Goal: Task Accomplishment & Management: Manage account settings

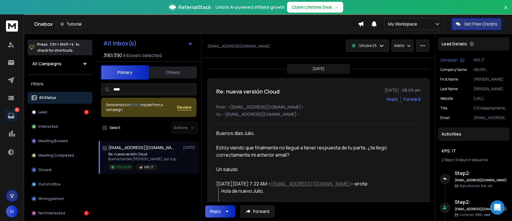
scroll to position [746, 0]
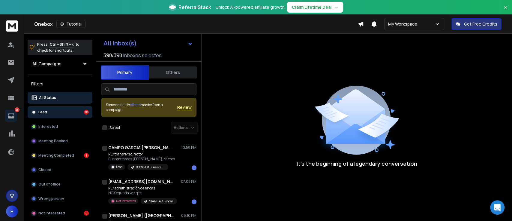
click at [65, 114] on button "Lead 18" at bounding box center [60, 112] width 65 height 12
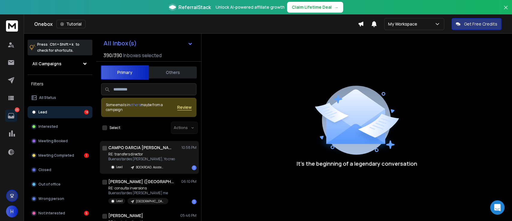
click at [144, 148] on h1 "CAMPO GARCIA Ana Belen" at bounding box center [141, 147] width 66 height 6
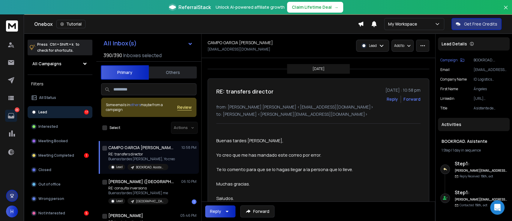
click at [370, 43] on div "Lead" at bounding box center [373, 45] width 32 height 11
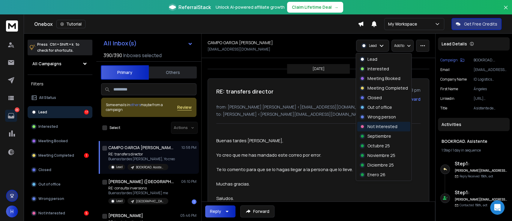
click at [372, 125] on p "Not Interested" at bounding box center [383, 126] width 30 height 6
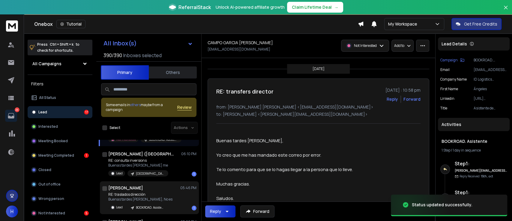
scroll to position [40, 0]
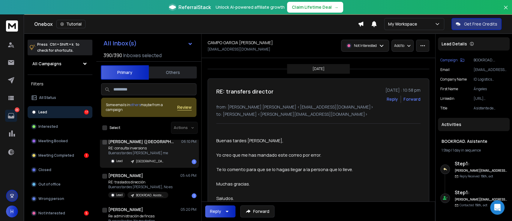
click at [156, 150] on p "RE: consulta inversions" at bounding box center [138, 148] width 60 height 5
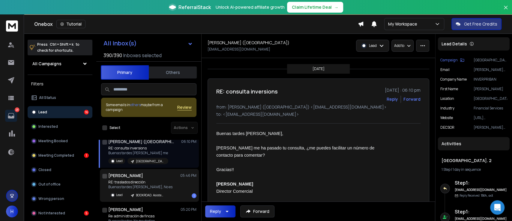
click at [159, 177] on div "Iñigo Zárraga 05:46 PM" at bounding box center [152, 175] width 88 height 6
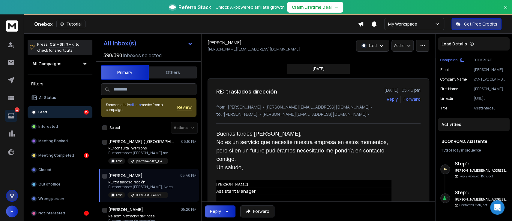
click at [367, 50] on div "Lead" at bounding box center [373, 45] width 32 height 11
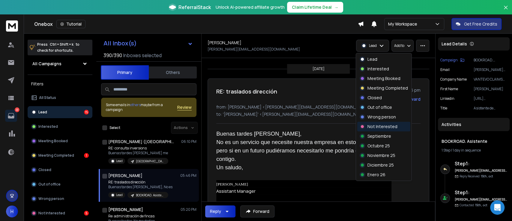
click at [380, 124] on p "Not Interested" at bounding box center [383, 126] width 30 height 6
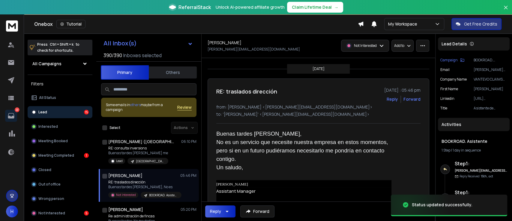
click at [399, 46] on p "Add to" at bounding box center [399, 45] width 10 height 5
click at [406, 60] on div "Subsequence" at bounding box center [412, 59] width 35 height 6
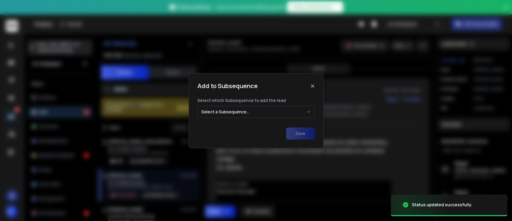
click at [279, 103] on div "Select which Subsequence to add the lead Select a Subsequence..." at bounding box center [257, 108] width 118 height 23
click at [274, 110] on button "Select a Subsequence..." at bounding box center [257, 112] width 118 height 12
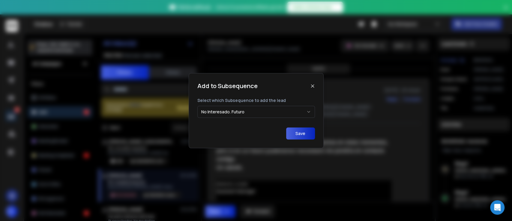
click at [300, 129] on button "Save" at bounding box center [300, 133] width 29 height 12
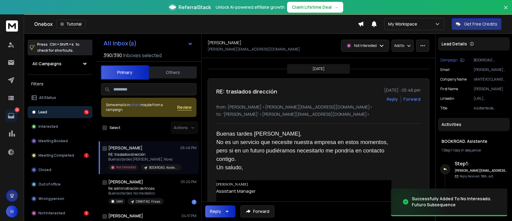
scroll to position [80, 0]
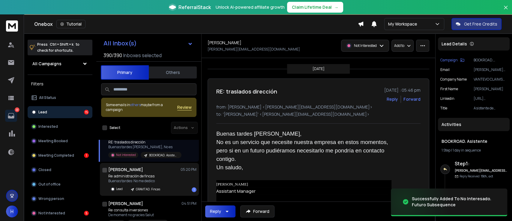
click at [163, 170] on div "Mariló García 05:20 PM" at bounding box center [152, 169] width 88 height 6
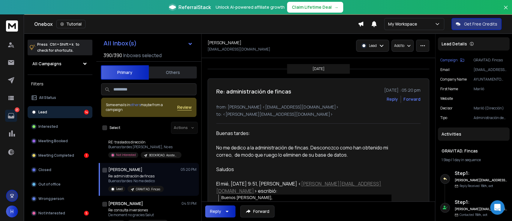
click at [422, 49] on button "button" at bounding box center [422, 46] width 13 height 12
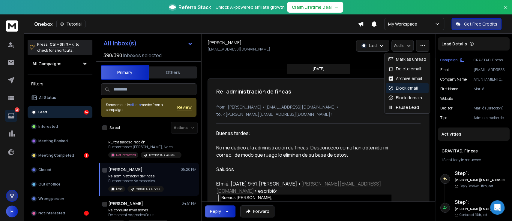
click at [415, 87] on div "Block email" at bounding box center [403, 88] width 30 height 6
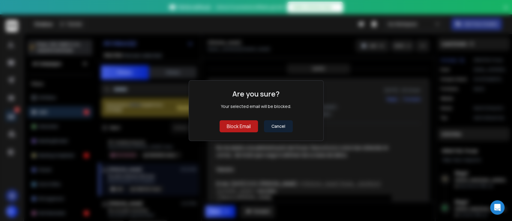
click at [227, 129] on button "Block Email" at bounding box center [239, 126] width 38 height 12
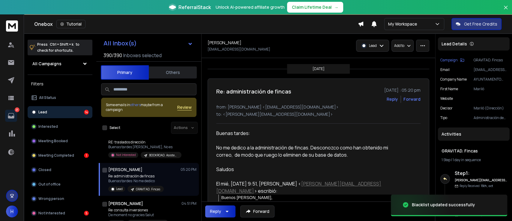
click at [373, 43] on p "Lead" at bounding box center [373, 45] width 8 height 5
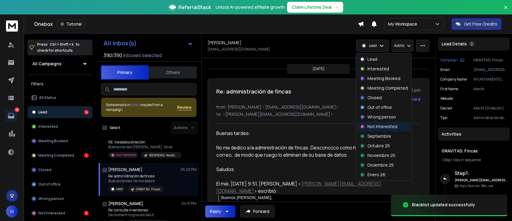
click at [385, 125] on p "Not Interested" at bounding box center [383, 126] width 30 height 6
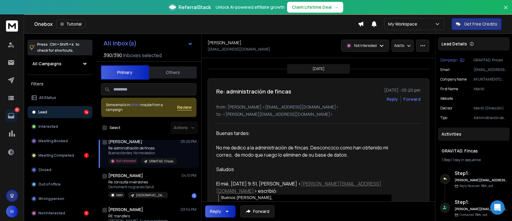
scroll to position [120, 0]
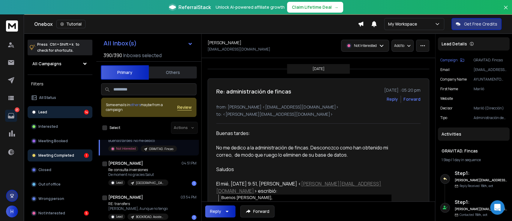
click at [77, 151] on button "Meeting Completed 1" at bounding box center [60, 155] width 65 height 12
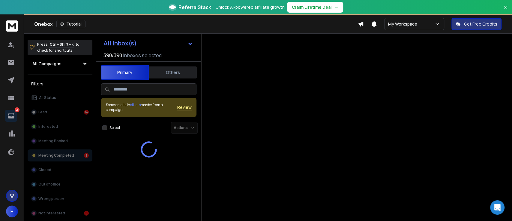
scroll to position [0, 0]
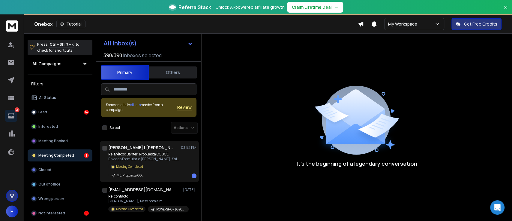
click at [159, 164] on div "Meeting Completed MB. Propuesta COUCE Consulting" at bounding box center [147, 171] width 79 height 14
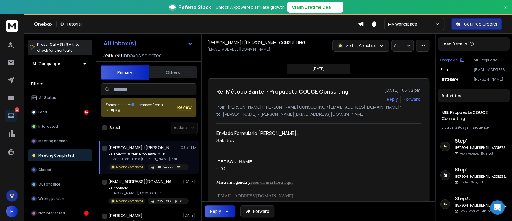
click at [342, 48] on div "Meeting Completed" at bounding box center [361, 45] width 56 height 11
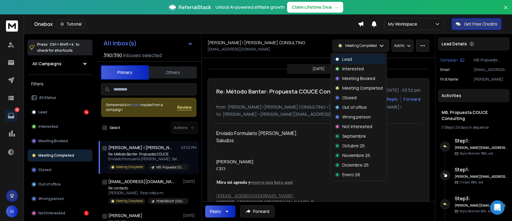
click at [346, 59] on p "Lead" at bounding box center [348, 59] width 10 height 6
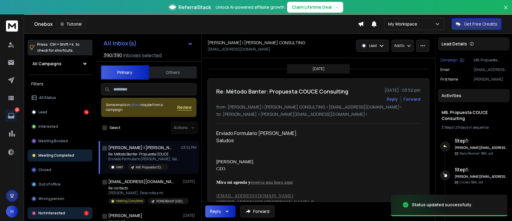
click at [70, 213] on button "Not Interested 5" at bounding box center [60, 213] width 65 height 12
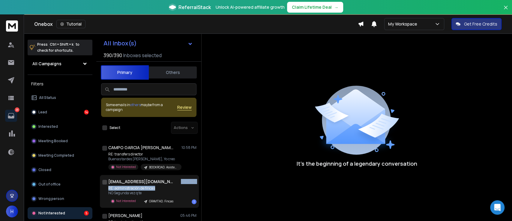
click at [162, 185] on div "patriciagl@fincaplus.com 07:03 PM RE: administración de fincas NO Segunda vez q…" at bounding box center [152, 191] width 88 height 26
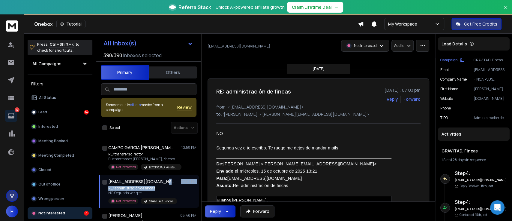
click at [419, 51] on button "button" at bounding box center [422, 46] width 13 height 12
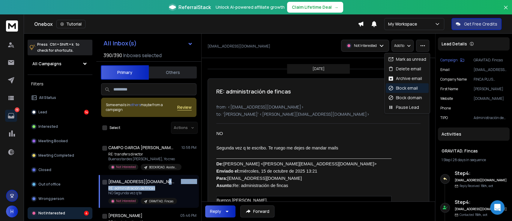
click at [412, 89] on div "Block email" at bounding box center [403, 88] width 30 height 6
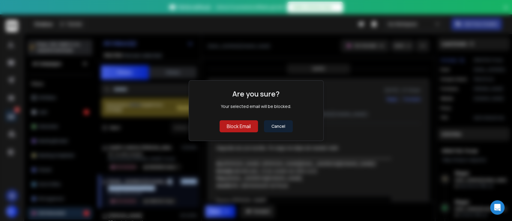
click at [240, 131] on button "Block Email" at bounding box center [239, 126] width 38 height 12
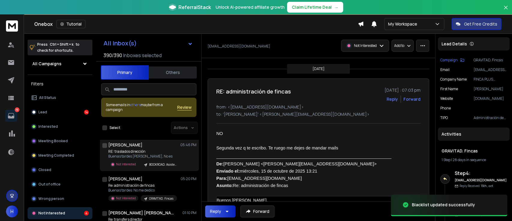
scroll to position [120, 0]
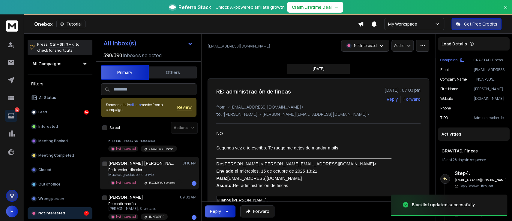
click at [136, 176] on p "Muchas gracias por el envío" at bounding box center [144, 174] width 72 height 5
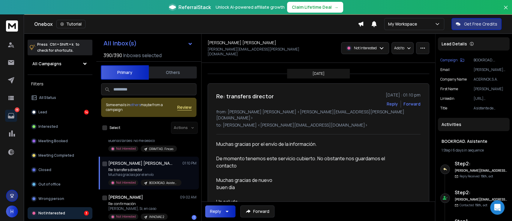
click at [398, 47] on p "Add to" at bounding box center [399, 48] width 10 height 5
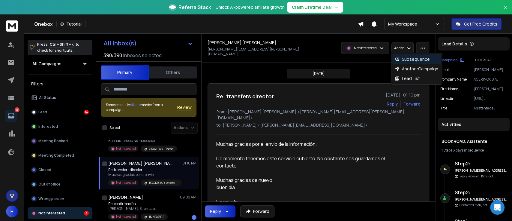
click at [399, 59] on icon at bounding box center [397, 59] width 4 height 3
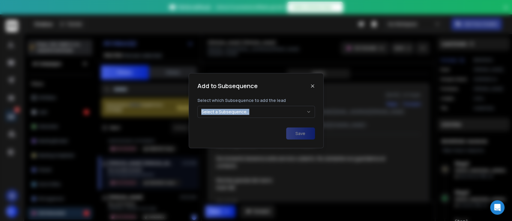
drag, startPoint x: 279, startPoint y: 107, endPoint x: 259, endPoint y: 106, distance: 20.1
click at [272, 110] on div "Select which Subsequence to add the lead Select a Subsequence..." at bounding box center [257, 108] width 118 height 23
click at [258, 106] on button "Select a Subsequence..." at bounding box center [257, 112] width 118 height 12
click at [289, 133] on button "Save" at bounding box center [300, 133] width 29 height 12
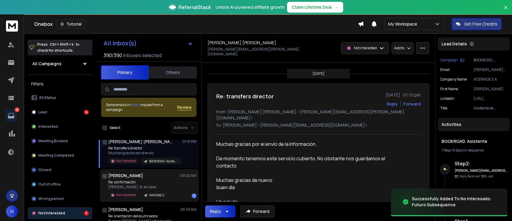
scroll to position [160, 0]
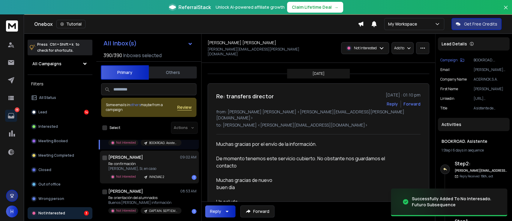
click at [152, 172] on div "Re: confirmación Hola Santi, Si, en caso Not Interested INNOVAE 2" at bounding box center [137, 170] width 59 height 18
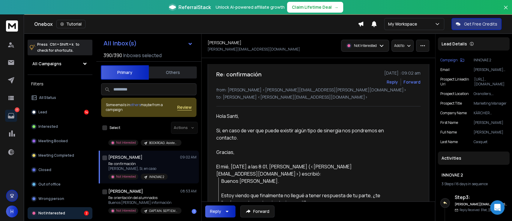
scroll to position [0, 0]
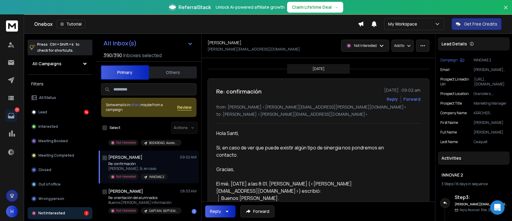
click at [397, 47] on p "Add to" at bounding box center [399, 45] width 10 height 5
click at [403, 59] on div "Subsequence" at bounding box center [412, 59] width 35 height 6
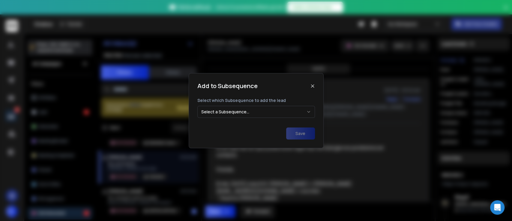
click at [238, 121] on div "Select which Subsequence to add the lead Select a Subsequence... Save" at bounding box center [257, 118] width 118 height 42
click at [235, 119] on div "Select which Subsequence to add the lead Select a Subsequence..." at bounding box center [257, 108] width 118 height 23
click at [235, 113] on button "Select a Subsequence..." at bounding box center [257, 112] width 118 height 12
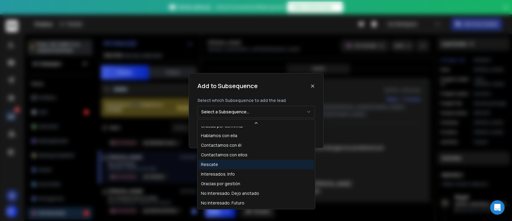
scroll to position [26, 0]
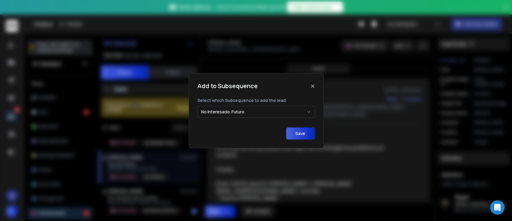
click at [305, 131] on button "Save" at bounding box center [300, 133] width 29 height 12
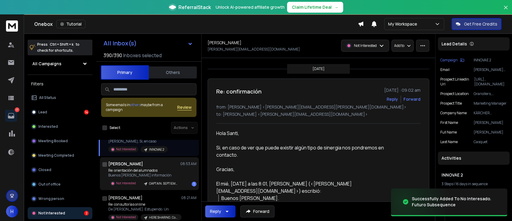
scroll to position [200, 0]
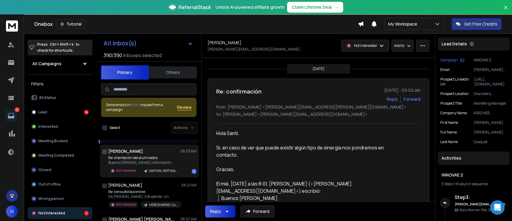
click at [170, 156] on p "Re: orientación del alumnados" at bounding box center [144, 157] width 72 height 5
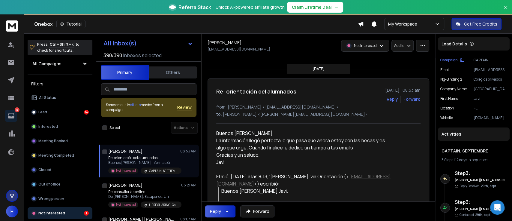
click at [398, 49] on div "Add to" at bounding box center [403, 45] width 22 height 11
click at [400, 59] on div "Subsequence" at bounding box center [412, 59] width 35 height 6
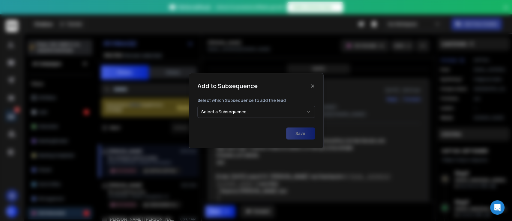
click at [256, 110] on button "Select a Subsequence..." at bounding box center [257, 112] width 118 height 12
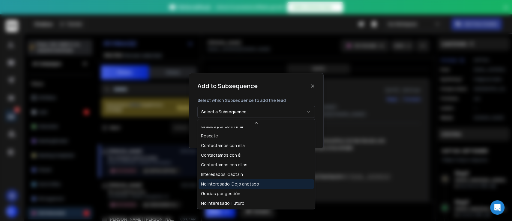
scroll to position [26, 0]
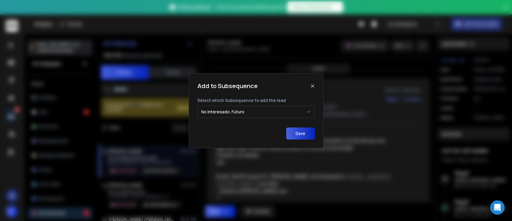
click at [300, 134] on button "Save" at bounding box center [300, 133] width 29 height 12
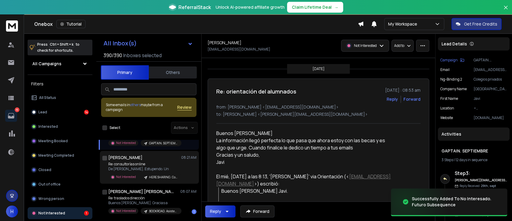
scroll to position [240, 0]
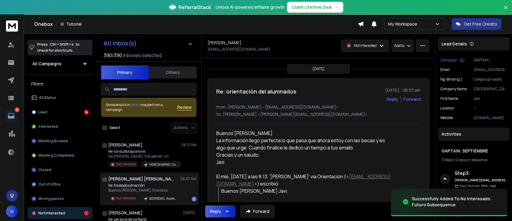
click at [168, 180] on div "Mercedes Martinez Villarejo 08:07 AM" at bounding box center [152, 179] width 88 height 6
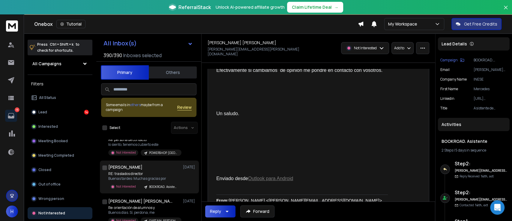
scroll to position [320, 0]
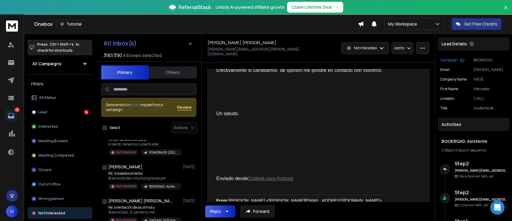
click at [57, 112] on button "Lead 14" at bounding box center [60, 112] width 65 height 12
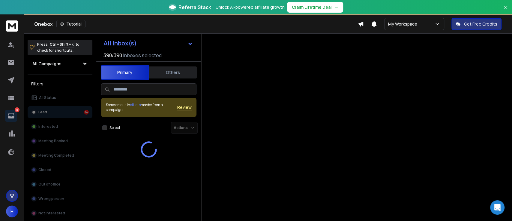
scroll to position [0, 0]
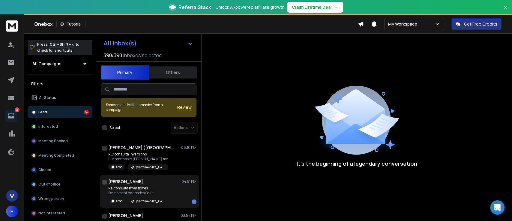
click at [165, 187] on div "Re: consulta inversiones De moment no gracies Salut Lead HISPANIA MT. 2 1" at bounding box center [152, 195] width 88 height 18
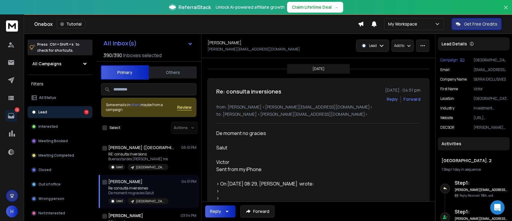
scroll to position [40, 0]
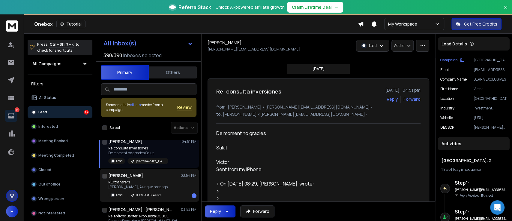
click at [151, 181] on p "RE: transfers" at bounding box center [138, 182] width 60 height 5
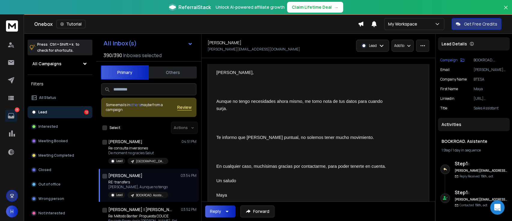
scroll to position [80, 0]
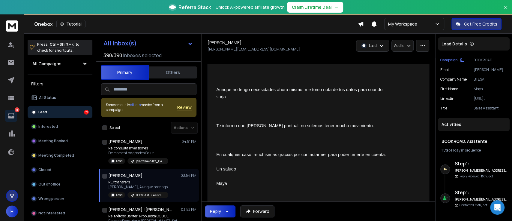
click at [366, 47] on div "Lead" at bounding box center [373, 45] width 32 height 11
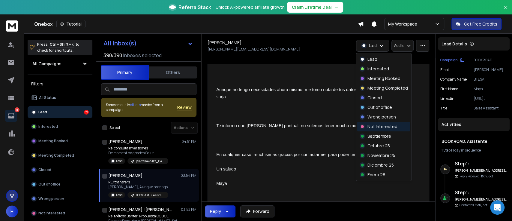
click at [371, 127] on p "Not Interested" at bounding box center [383, 126] width 30 height 6
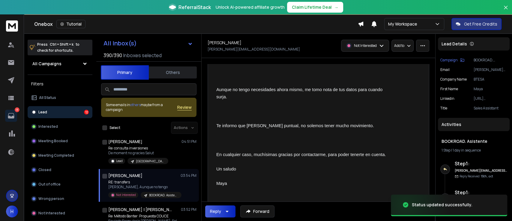
click at [401, 48] on p "Add to" at bounding box center [399, 45] width 10 height 5
click at [403, 60] on div "Subsequence" at bounding box center [412, 59] width 35 height 6
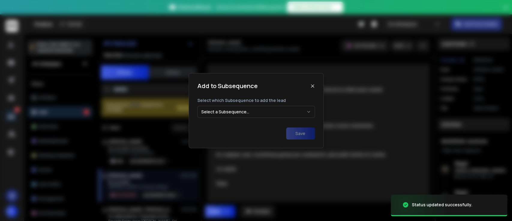
click at [283, 115] on button "Select a Subsequence..." at bounding box center [257, 112] width 118 height 12
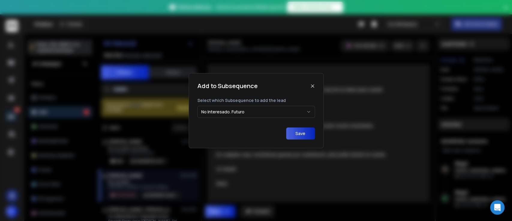
click at [296, 132] on button "Save" at bounding box center [300, 133] width 29 height 12
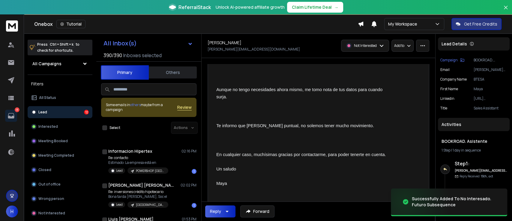
scroll to position [120, 0]
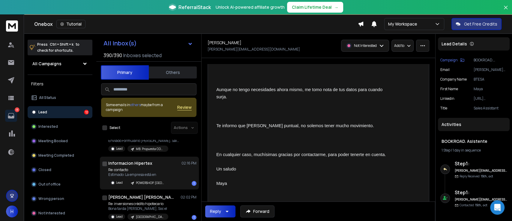
click at [168, 170] on p "Re: contacto" at bounding box center [138, 169] width 60 height 5
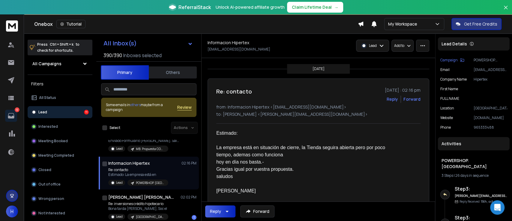
click at [377, 49] on div "Lead" at bounding box center [373, 45] width 32 height 11
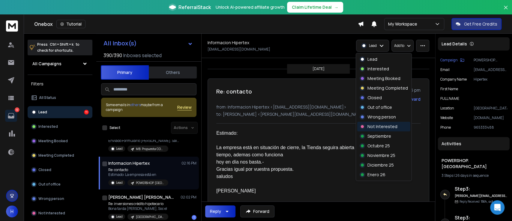
click at [382, 128] on p "Not Interested" at bounding box center [383, 126] width 30 height 6
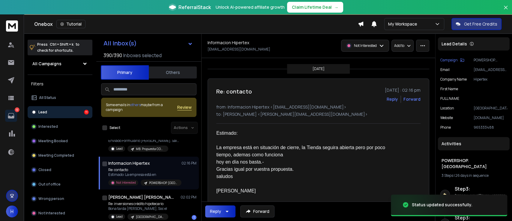
click at [395, 49] on div "Add to" at bounding box center [403, 45] width 22 height 11
click at [395, 60] on icon at bounding box center [397, 59] width 5 height 5
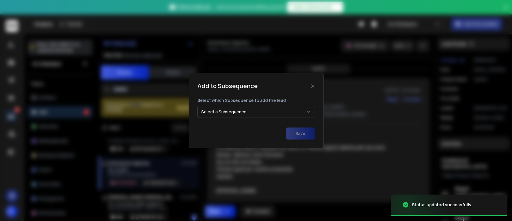
click at [259, 114] on button "Select a Subsequence..." at bounding box center [257, 112] width 118 height 12
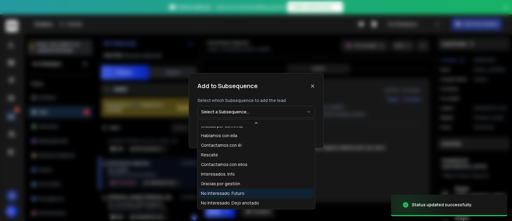
scroll to position [26, 0]
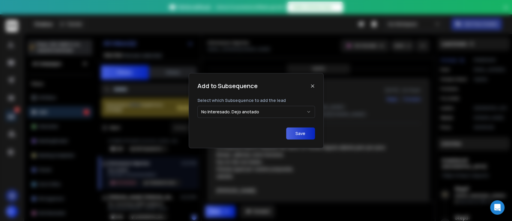
click at [291, 134] on button "Save" at bounding box center [300, 133] width 29 height 12
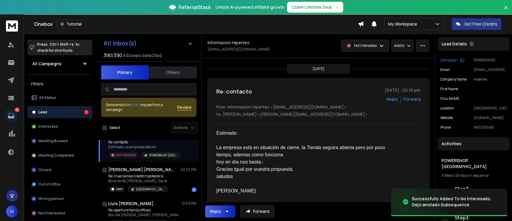
scroll to position [160, 0]
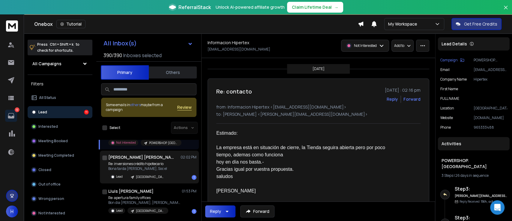
click at [168, 168] on div "Re: inversiones crédito hipotecario Bona tarda Guillermo, Soc el Lead HISPANIA …" at bounding box center [152, 170] width 88 height 18
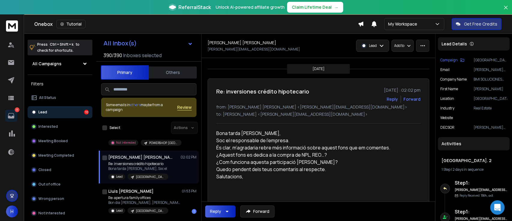
click at [285, 176] on p "Salutacions," at bounding box center [303, 176] width 175 height 7
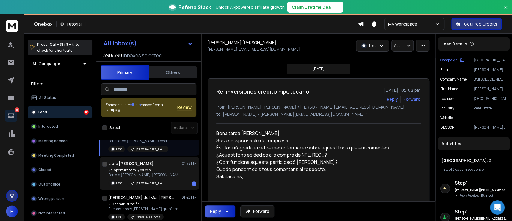
scroll to position [200, 0]
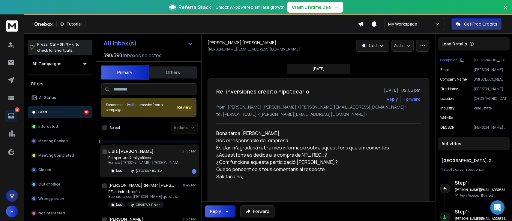
click at [160, 163] on div "Re: apertura family offices Bon dia Guillermo, Per soposat Lead HISPANIA MT. 2 1" at bounding box center [152, 164] width 88 height 18
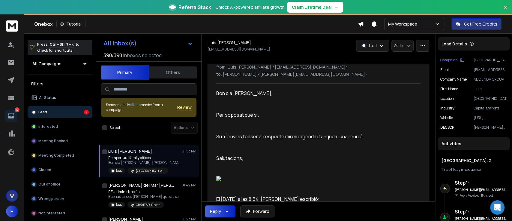
scroll to position [240, 0]
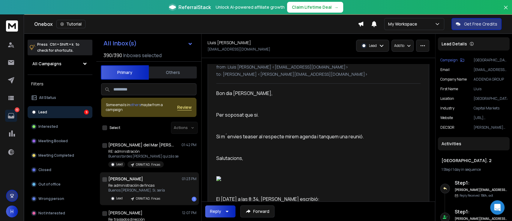
click at [146, 187] on p "Re: administración de fincas" at bounding box center [136, 185] width 57 height 5
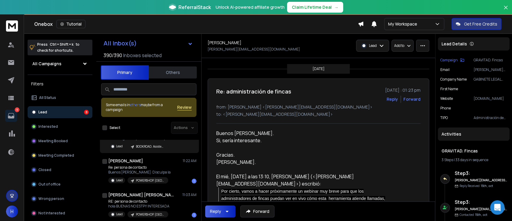
scroll to position [440, 0]
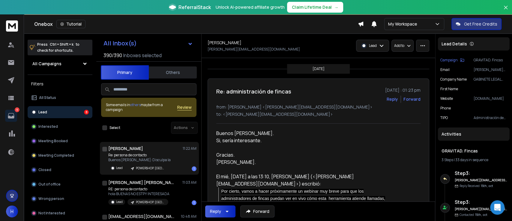
click at [162, 161] on p "Buenos días Alejandro: Disculpa la" at bounding box center [139, 159] width 62 height 5
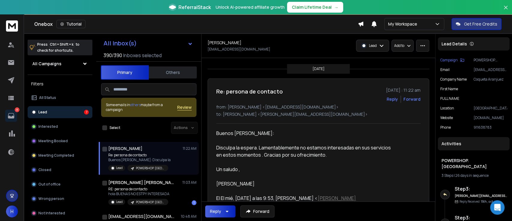
click at [364, 50] on div "Lead" at bounding box center [373, 45] width 32 height 11
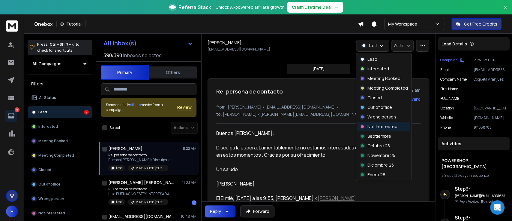
click at [373, 127] on p "Not Interested" at bounding box center [383, 126] width 30 height 6
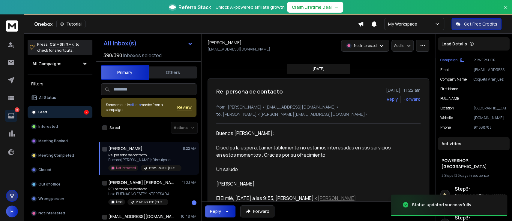
click at [397, 50] on div "Add to" at bounding box center [403, 45] width 22 height 11
click at [399, 60] on icon at bounding box center [397, 59] width 4 height 3
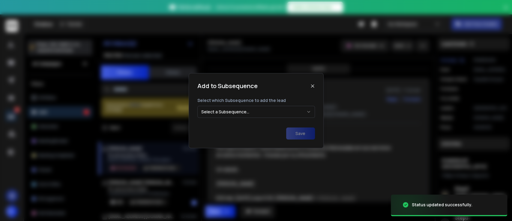
click at [256, 110] on button "Select a Subsequence..." at bounding box center [257, 112] width 118 height 12
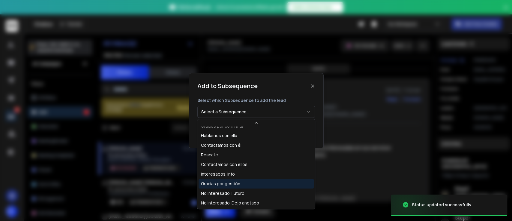
scroll to position [26, 0]
drag, startPoint x: 252, startPoint y: 195, endPoint x: 255, endPoint y: 178, distance: 16.8
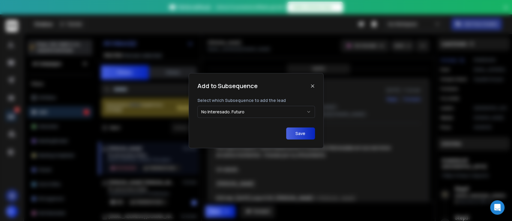
click at [307, 134] on button "Save" at bounding box center [300, 133] width 29 height 12
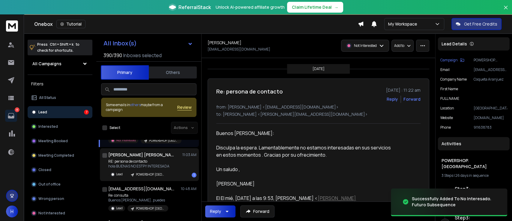
scroll to position [480, 0]
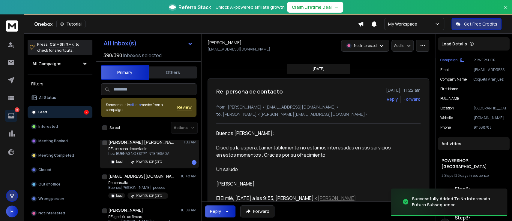
drag, startPoint x: 156, startPoint y: 157, endPoint x: 165, endPoint y: 153, distance: 10.3
click at [156, 158] on div "RE: persona de contacto hola BUENAS NO ESTPY INTERESADA Lead POWERSHOP. Septiem…" at bounding box center [138, 155] width 61 height 18
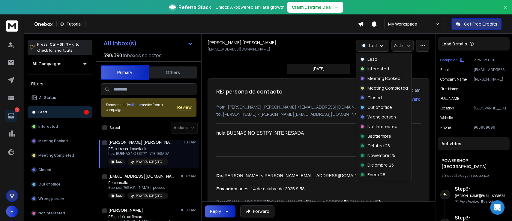
click at [370, 49] on div "Lead" at bounding box center [373, 45] width 32 height 11
click at [379, 125] on p "Not Interested" at bounding box center [383, 126] width 30 height 6
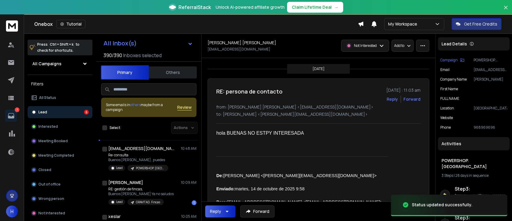
scroll to position [520, 0]
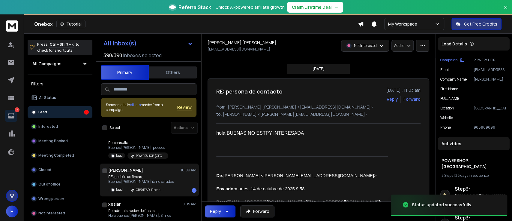
click at [161, 172] on div "Jose Alemany 10:09 AM" at bounding box center [152, 170] width 88 height 6
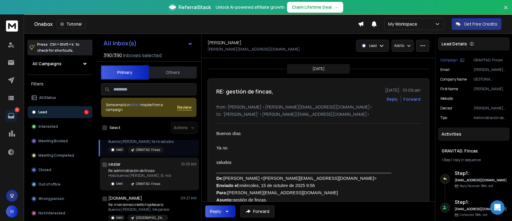
scroll to position [640, 0]
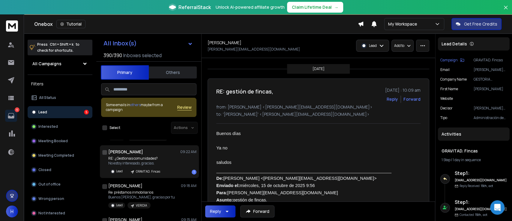
click at [174, 157] on div "RE: ¿Gestionas comunidades? No estoy interesado, gracias. Lead GRAVITAD. Fincas…" at bounding box center [152, 165] width 88 height 18
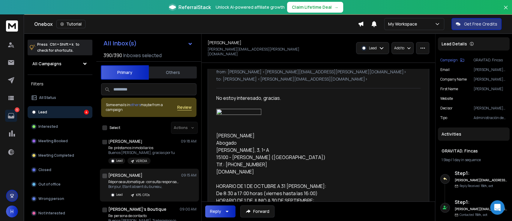
scroll to position [720, 0]
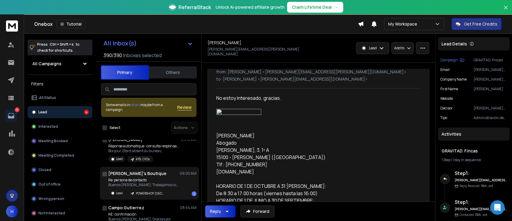
click at [165, 177] on p "Re: persona de contacto" at bounding box center [144, 179] width 72 height 5
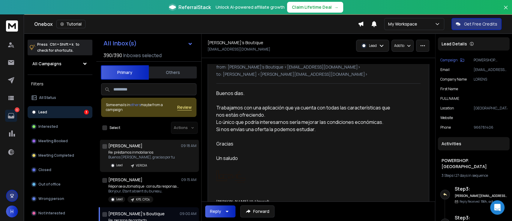
scroll to position [800, 0]
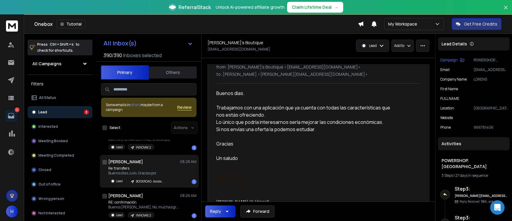
click at [161, 164] on div "Maria Berheide 08:28 AM Re: transfers Buenos días Julio, Gracias por Lead BOOKR…" at bounding box center [152, 171] width 88 height 26
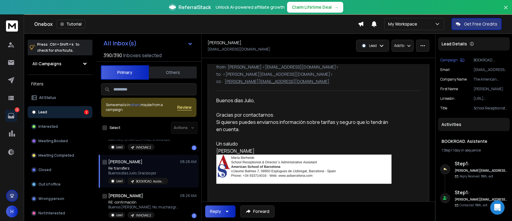
scroll to position [841, 0]
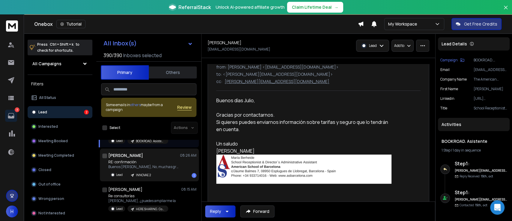
click at [161, 155] on div "Nerea Brunet 08:26 AM" at bounding box center [152, 155] width 88 height 6
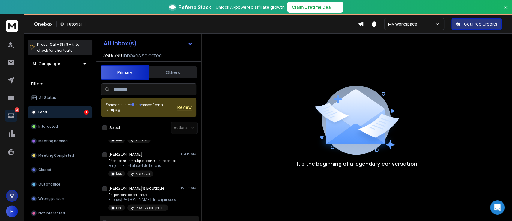
scroll to position [746, 0]
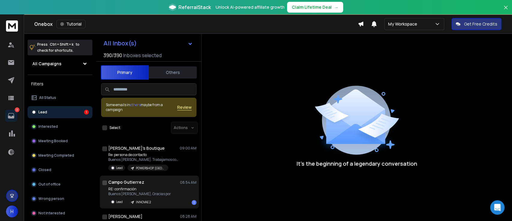
click at [160, 180] on div "Campo Gutierrez 08:54 AM" at bounding box center [152, 182] width 88 height 6
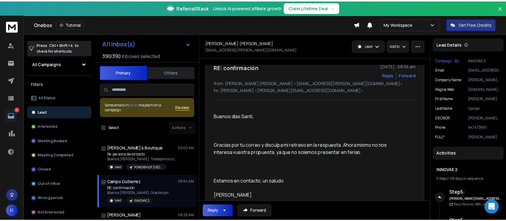
scroll to position [0, 0]
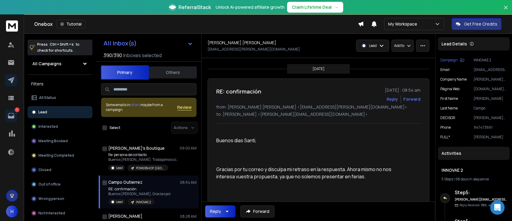
click at [6, 83] on link at bounding box center [11, 80] width 12 height 12
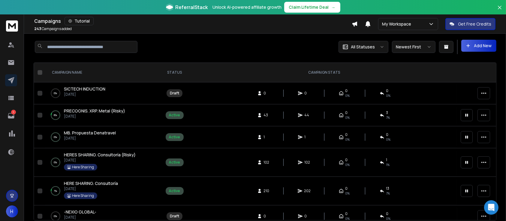
click at [120, 90] on div "0 % SICTECH INDUCTION 3 days ago" at bounding box center [101, 93] width 101 height 14
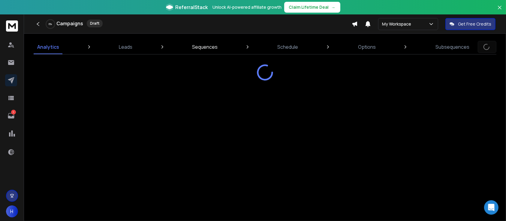
click at [201, 53] on link "Sequences" at bounding box center [205, 47] width 33 height 14
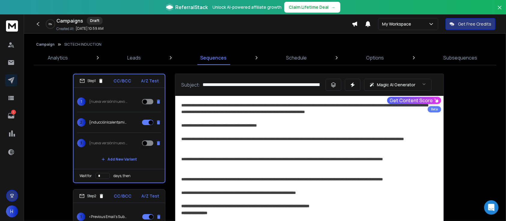
click at [114, 121] on p "{inducción|calentamiento metal|calentamiento metales|generador inducción}" at bounding box center [108, 122] width 38 height 5
type input "**********"
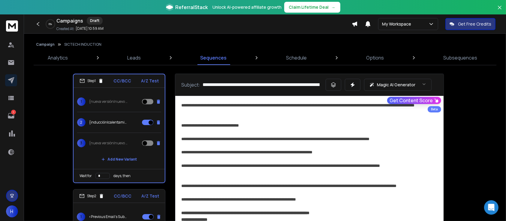
click at [90, 120] on p "{inducción|calentamiento metal|calentamiento metales|generador inducción}" at bounding box center [108, 122] width 38 height 5
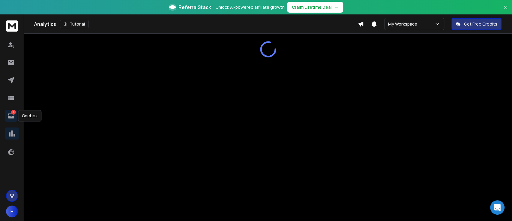
click at [10, 115] on icon at bounding box center [11, 115] width 7 height 7
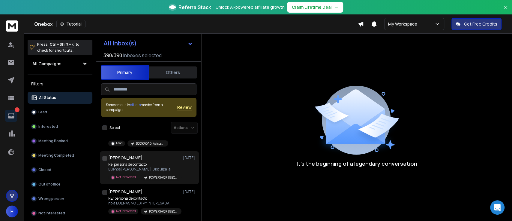
click at [143, 162] on p "Re: persona de contacto" at bounding box center [144, 164] width 72 height 5
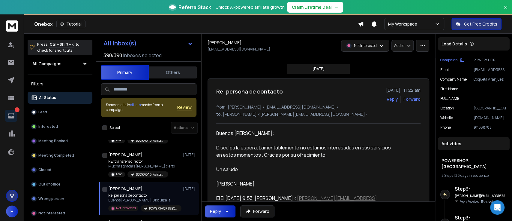
scroll to position [520, 0]
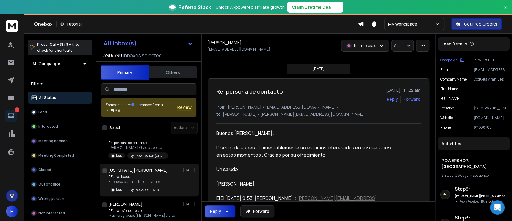
click at [140, 171] on div "Virginia Moreno 15 Oct" at bounding box center [152, 170] width 88 height 6
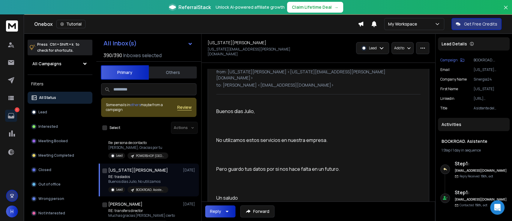
scroll to position [480, 0]
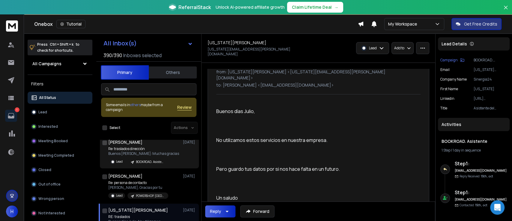
click at [149, 147] on p "Re: traslados dirección" at bounding box center [143, 148] width 71 height 5
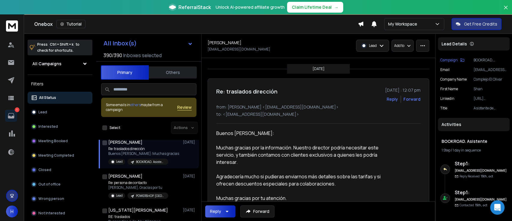
scroll to position [40, 0]
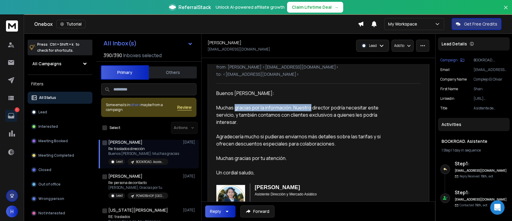
drag, startPoint x: 236, startPoint y: 107, endPoint x: 312, endPoint y: 106, distance: 75.4
click at [312, 106] on div "Muchas gracias por la información. Nuestro director podría necesitar este servi…" at bounding box center [303, 115] width 175 height 22
click at [317, 112] on div "Muchas gracias por la información. Nuestro director podría necesitar este servi…" at bounding box center [303, 115] width 175 height 22
click at [341, 117] on div "Muchas gracias por la información. Nuestro director podría necesitar este servi…" at bounding box center [303, 115] width 175 height 22
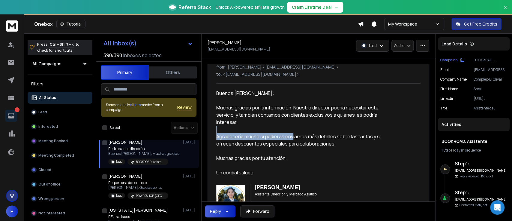
drag, startPoint x: 244, startPoint y: 128, endPoint x: 293, endPoint y: 137, distance: 50.3
click at [293, 137] on div "Buenos días, Julio: Muchas gracias por la información. Nuestro director podría …" at bounding box center [303, 177] width 175 height 177
click at [327, 113] on div "Muchas gracias por la información. Nuestro director podría necesitar este servi…" at bounding box center [303, 115] width 175 height 22
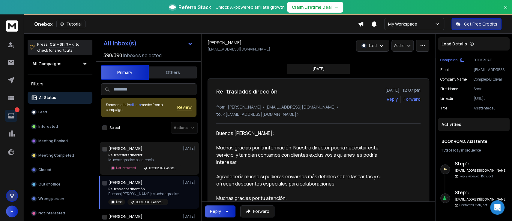
scroll to position [360, 0]
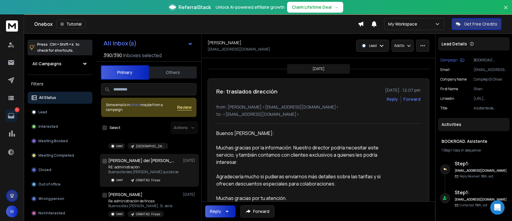
click at [155, 160] on h1 "María del Mar Carmona Rodríguez" at bounding box center [141, 160] width 66 height 6
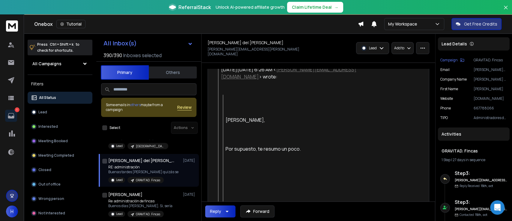
scroll to position [961, 0]
